Goal: Task Accomplishment & Management: Use online tool/utility

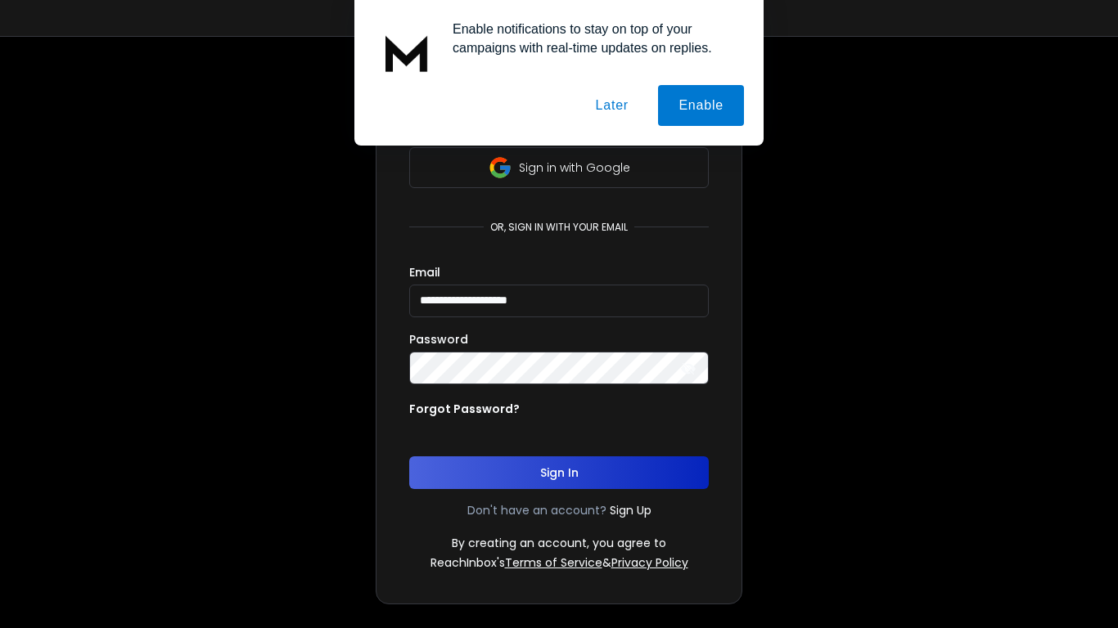
type input "**********"
click at [559, 472] on button "Sign In" at bounding box center [558, 473] width 299 height 33
